Goal: Task Accomplishment & Management: Manage account settings

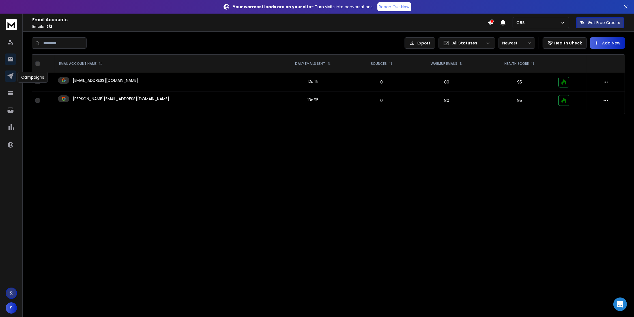
click at [12, 80] on icon at bounding box center [10, 76] width 7 height 7
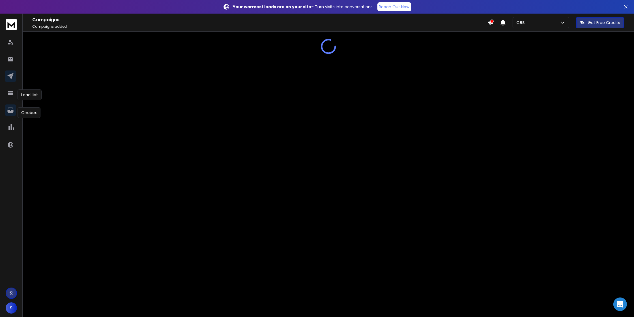
click at [12, 110] on icon at bounding box center [10, 110] width 6 height 5
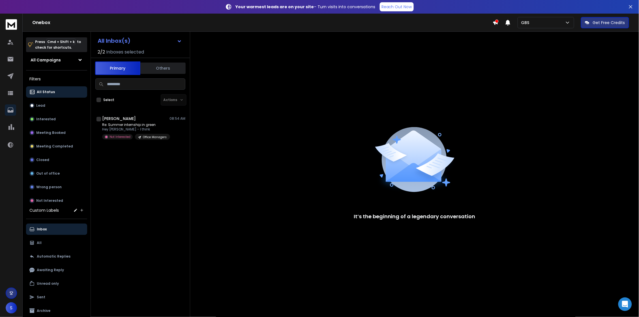
click at [162, 71] on button "Others" at bounding box center [162, 68] width 45 height 12
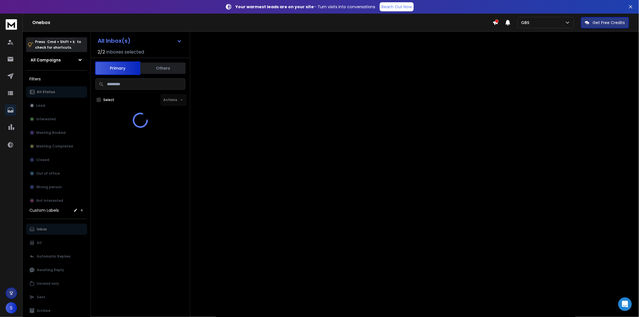
click at [114, 68] on button "Primary" at bounding box center [117, 68] width 45 height 14
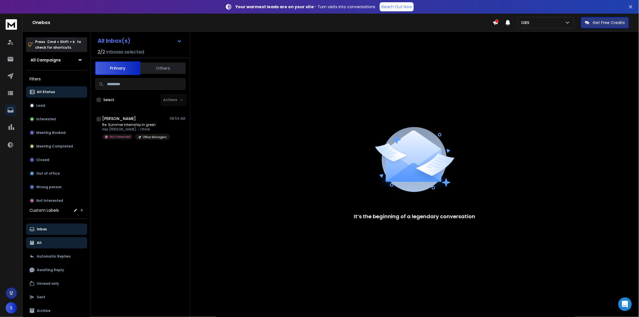
click at [46, 246] on button "All" at bounding box center [56, 242] width 61 height 11
click at [57, 232] on button "Inbox" at bounding box center [56, 229] width 61 height 11
click at [11, 63] on icon at bounding box center [10, 59] width 7 height 7
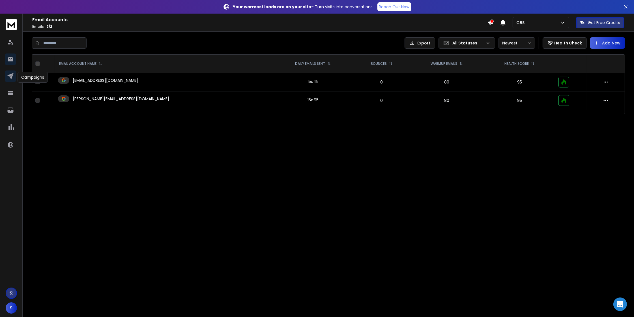
click at [16, 82] on link at bounding box center [10, 75] width 11 height 11
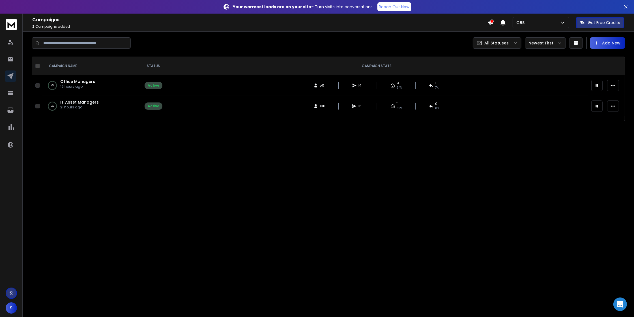
click at [89, 82] on span "Office Managers" at bounding box center [77, 82] width 35 height 6
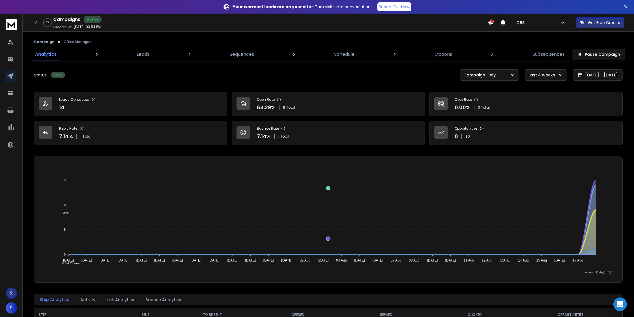
click at [180, 0] on div "Your warmest leads are on your site – Turn visits into conversations Reach Out …" at bounding box center [317, 7] width 634 height 14
click at [493, 22] on div at bounding box center [491, 21] width 3 height 3
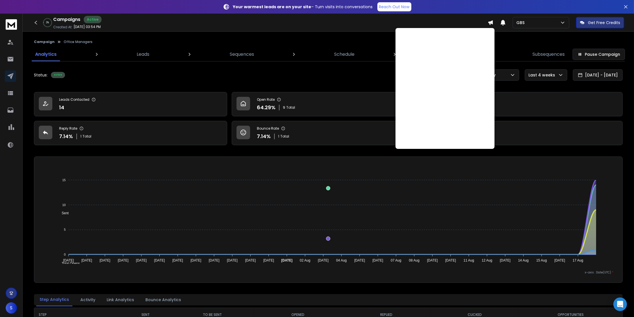
scroll to position [44, 0]
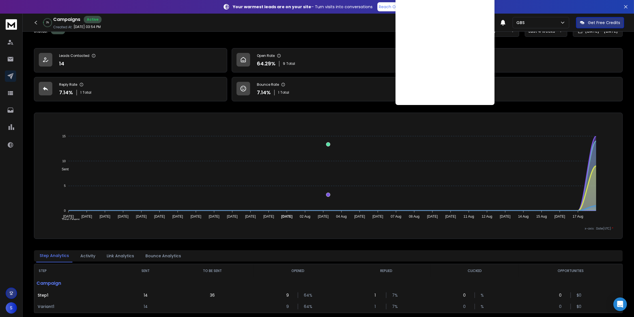
click at [525, 45] on div "Status: Active Pause Campaign Campaign Only Last 4 weeks [DATE] - [DATE] Leads …" at bounding box center [328, 170] width 589 height 290
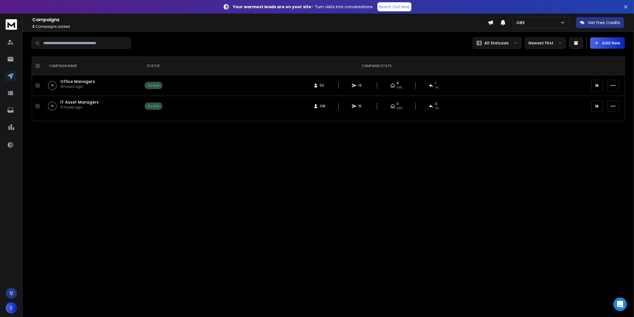
click at [94, 104] on span "IT Asset Managers" at bounding box center [79, 102] width 38 height 6
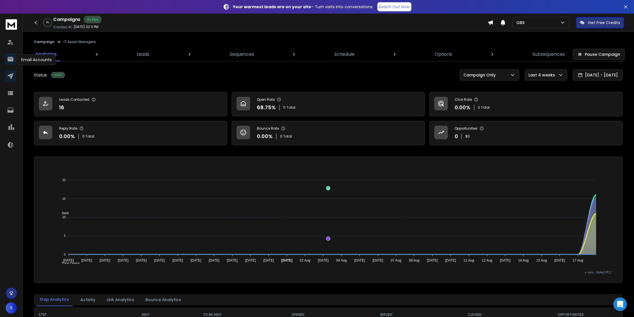
click at [12, 64] on link at bounding box center [10, 58] width 11 height 11
